Goal: Task Accomplishment & Management: Use online tool/utility

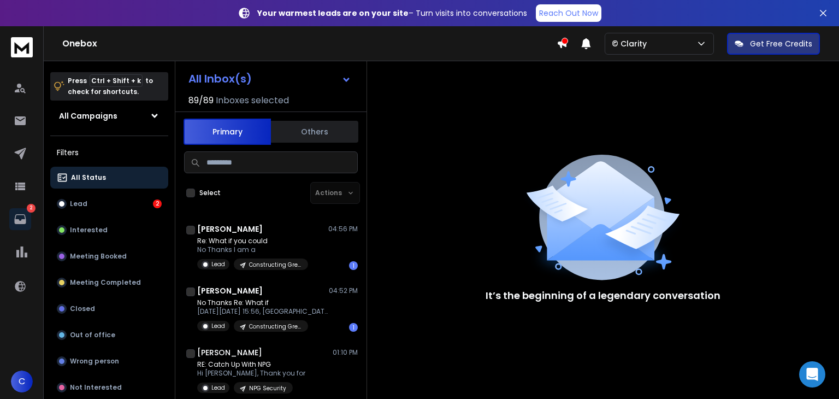
click at [289, 316] on div "No Thanks Re: What if On Tue, 19/08/2025 15:56, Callum Lead Constructing Greate…" at bounding box center [262, 314] width 131 height 33
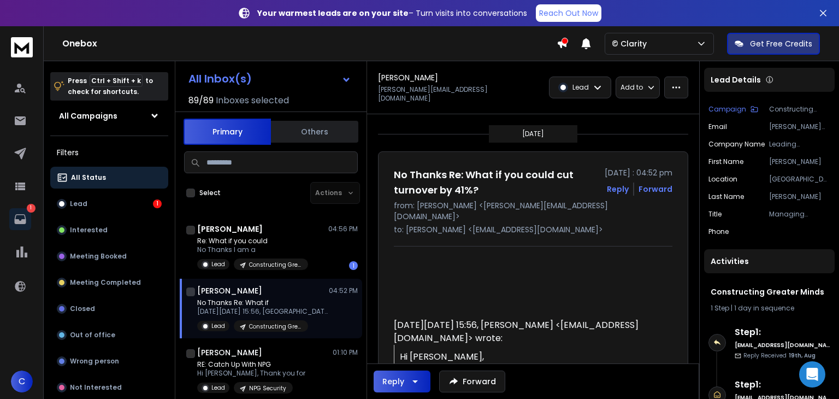
drag, startPoint x: 282, startPoint y: 234, endPoint x: 411, endPoint y: 238, distance: 129.6
click at [282, 234] on div "Richard de Wit 04:56 PM Re: What if you could No Thanks I am a Lead Constructin…" at bounding box center [277, 247] width 161 height 46
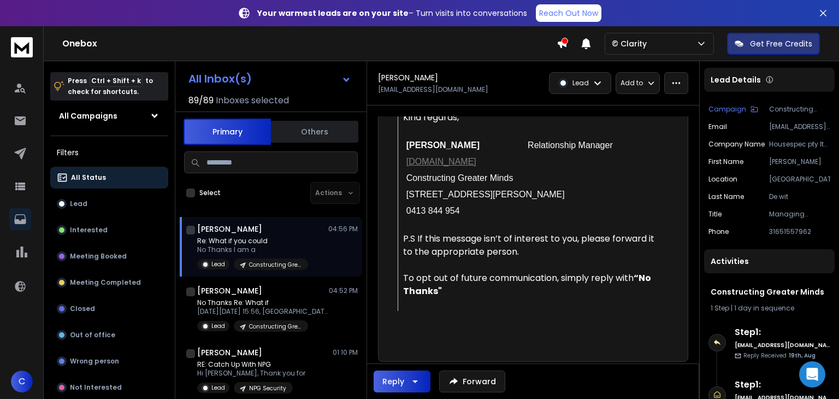
scroll to position [544, 0]
